Goal: Find specific page/section: Find specific page/section

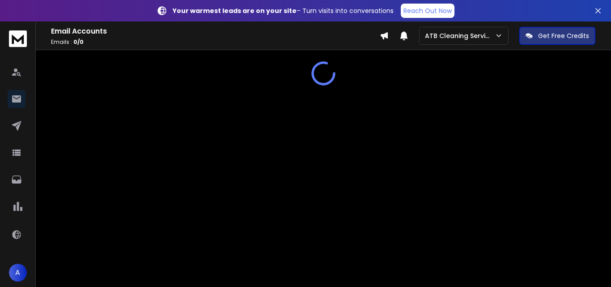
click at [238, 161] on div "Your warmest leads are on your site – Turn visits into conversations Reach Out …" at bounding box center [305, 143] width 611 height 287
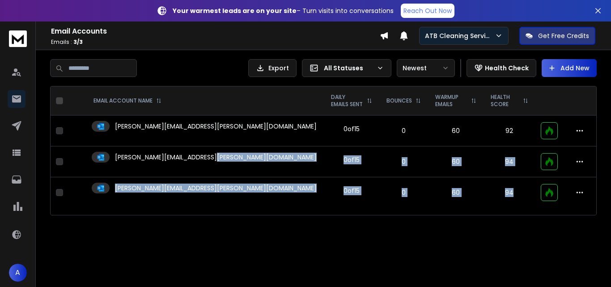
click at [451, 29] on button "ATB Cleaning Services" at bounding box center [463, 36] width 89 height 18
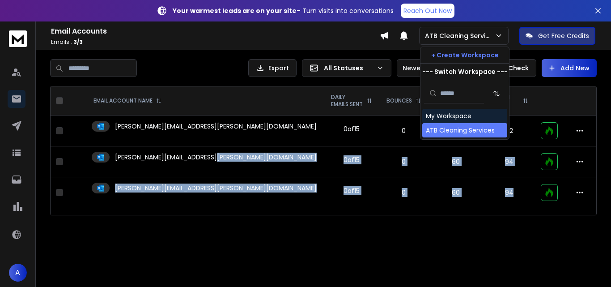
click at [336, 240] on div "Your warmest leads are on your site – Turn visits into conversations Reach Out …" at bounding box center [305, 143] width 611 height 287
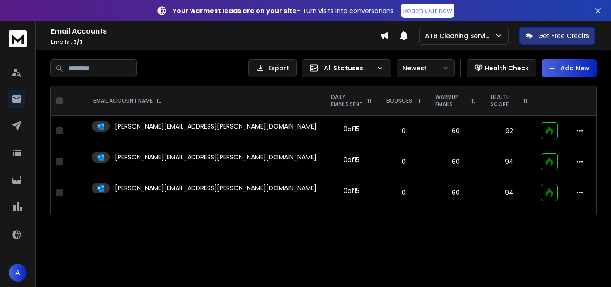
click at [178, 71] on div at bounding box center [146, 68] width 193 height 18
click at [213, 246] on div "Your warmest leads are on your site – Turn visits into conversations Reach Out …" at bounding box center [305, 143] width 611 height 287
click at [20, 90] on link at bounding box center [17, 99] width 18 height 18
